Goal: Information Seeking & Learning: Learn about a topic

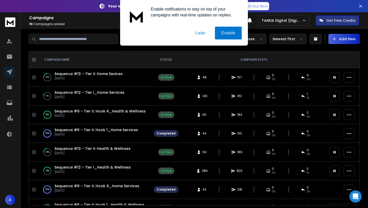
click at [199, 35] on button "Later" at bounding box center [200, 33] width 23 height 13
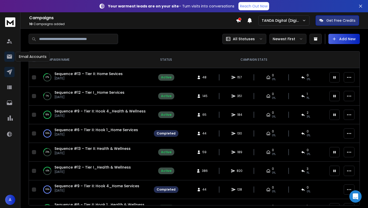
click at [9, 59] on icon at bounding box center [9, 56] width 6 height 6
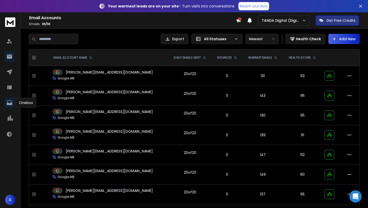
click at [9, 101] on icon at bounding box center [9, 102] width 6 height 6
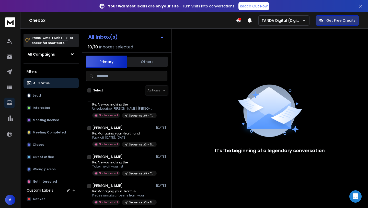
scroll to position [125, 0]
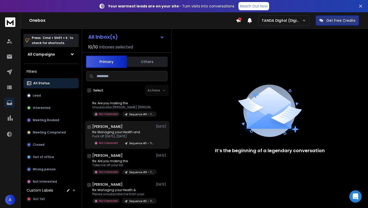
click at [107, 126] on div "[PERSON_NAME] E [DATE]" at bounding box center [129, 126] width 75 height 5
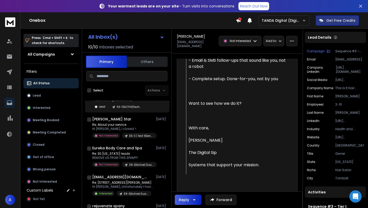
scroll to position [365, 0]
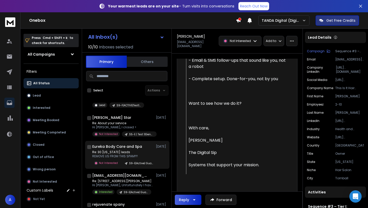
click at [140, 150] on div "Eureka Body Care and Spa [DATE] Re: 30 [US_STATE] leads REMOVE US FROM THIS SPA…" at bounding box center [129, 155] width 75 height 22
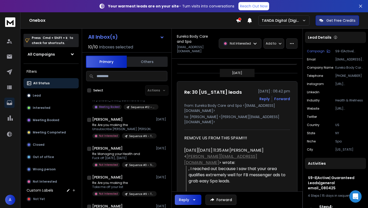
scroll to position [0, 0]
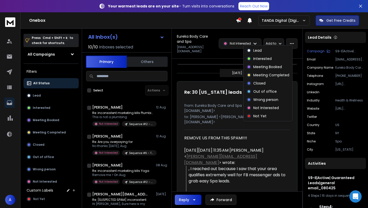
click at [257, 41] on icon at bounding box center [255, 43] width 4 height 4
click at [194, 24] on div "Onebox TANDA Digital (Digital Sip) Get Free Credits" at bounding box center [184, 20] width 368 height 16
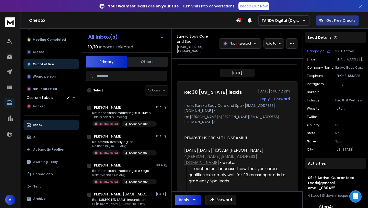
scroll to position [97, 0]
click at [8, 101] on icon at bounding box center [9, 102] width 6 height 6
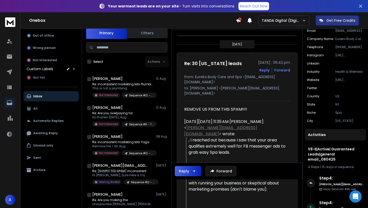
click at [147, 31] on button "Others" at bounding box center [147, 32] width 41 height 11
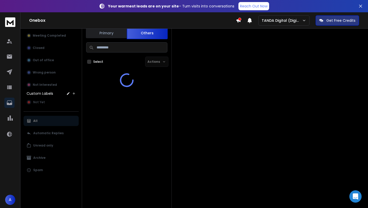
scroll to position [0, 0]
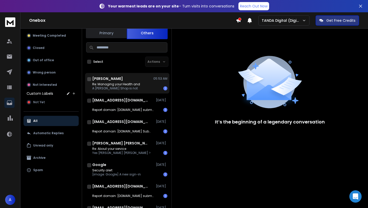
click at [115, 78] on h1 "[PERSON_NAME]" at bounding box center [107, 78] width 31 height 5
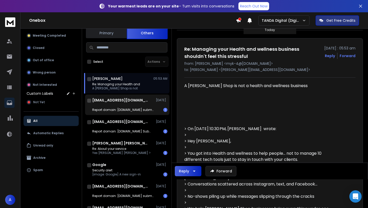
click at [110, 103] on div "[EMAIL_ADDRESS][DOMAIN_NAME] [DATE] Report domain: [DOMAIN_NAME] submitter: [DO…" at bounding box center [129, 104] width 75 height 14
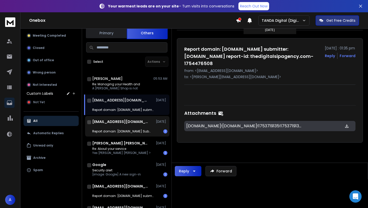
click at [115, 118] on div "[EMAIL_ADDRESS][DOMAIN_NAME] [DATE] Report domain: [DOMAIN_NAME] Submitter: [DO…" at bounding box center [127, 126] width 84 height 20
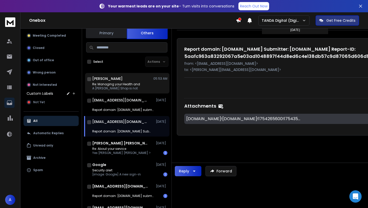
click at [112, 90] on div "[PERSON_NAME] 05:53 AM Re: Managing your Health and A [PERSON_NAME] Shop is not" at bounding box center [127, 83] width 84 height 20
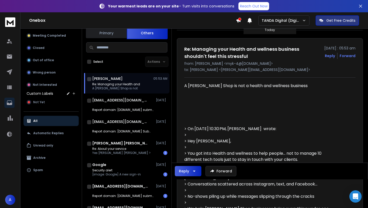
click at [122, 86] on p "A [PERSON_NAME] Shop is not" at bounding box center [116, 88] width 48 height 4
click at [107, 33] on button "Primary" at bounding box center [106, 32] width 41 height 11
